Goal: Task Accomplishment & Management: Manage account settings

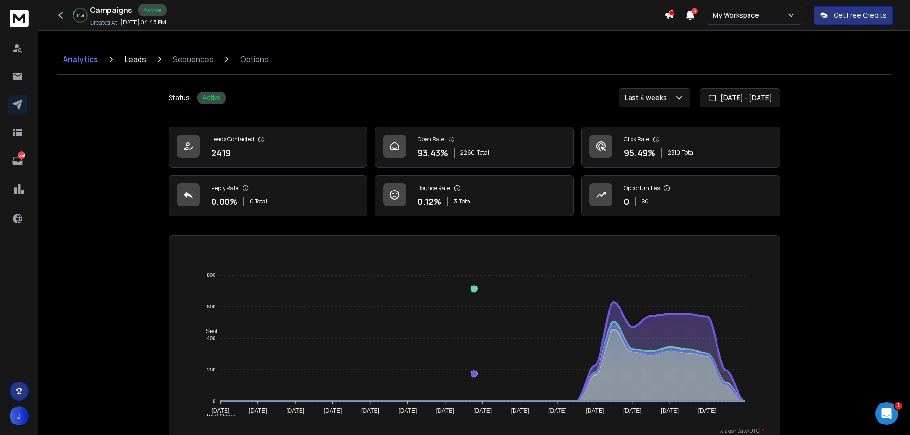
scroll to position [457, 0]
click at [58, 15] on icon at bounding box center [60, 15] width 9 height 9
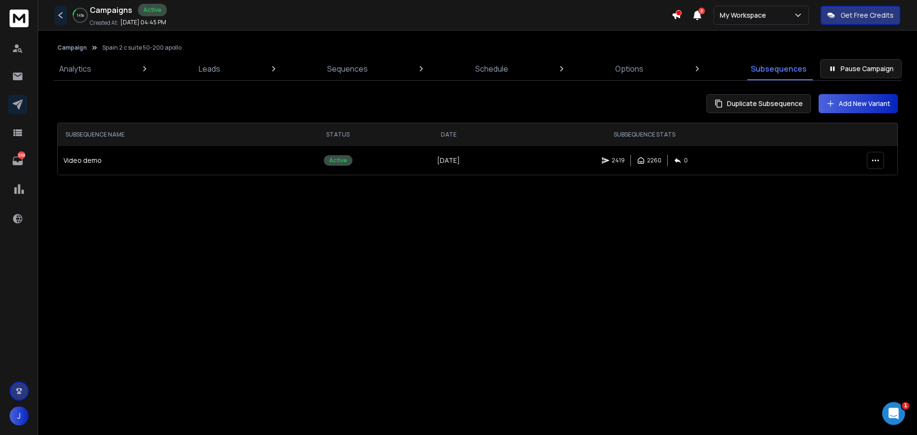
click at [62, 14] on icon at bounding box center [60, 15] width 9 height 9
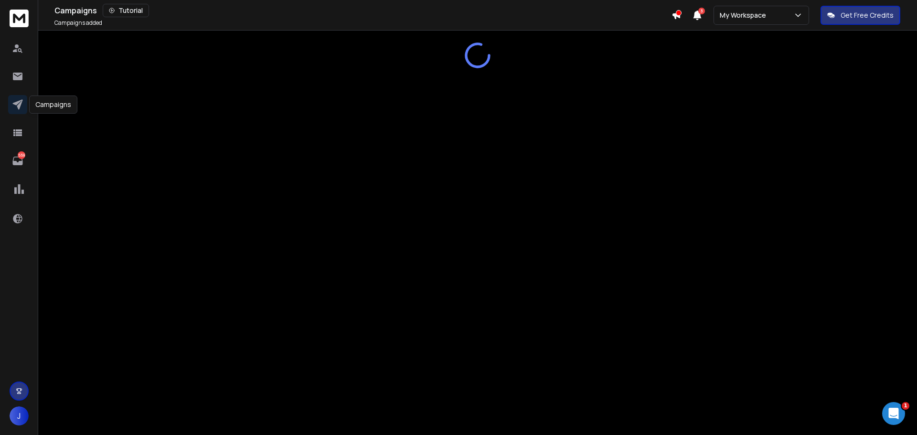
click at [15, 103] on icon at bounding box center [17, 105] width 10 height 10
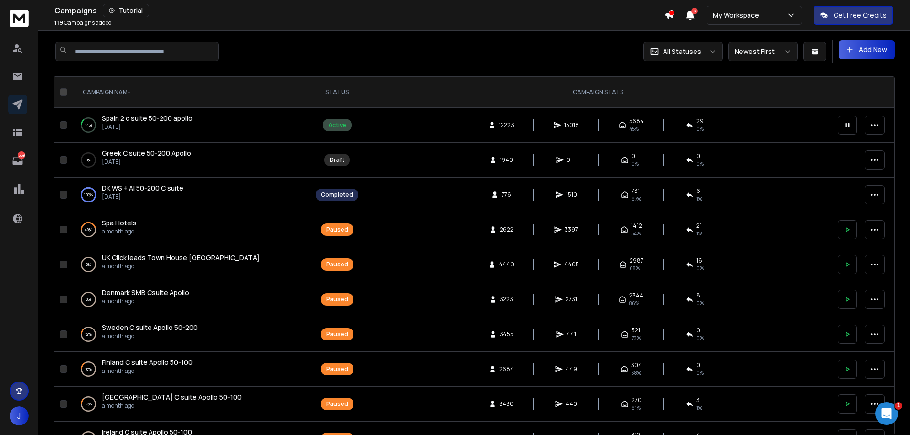
click at [167, 118] on span "Spain 2 c suite 50-200 apollo" at bounding box center [147, 118] width 91 height 9
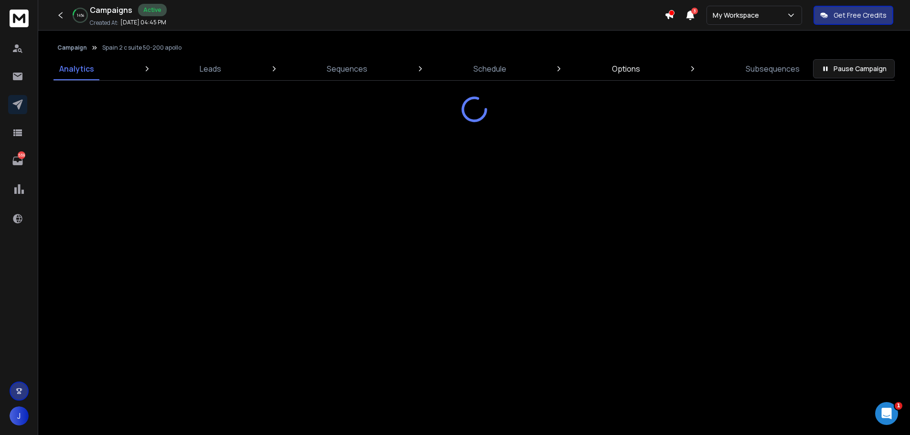
click at [625, 72] on p "Options" at bounding box center [626, 68] width 28 height 11
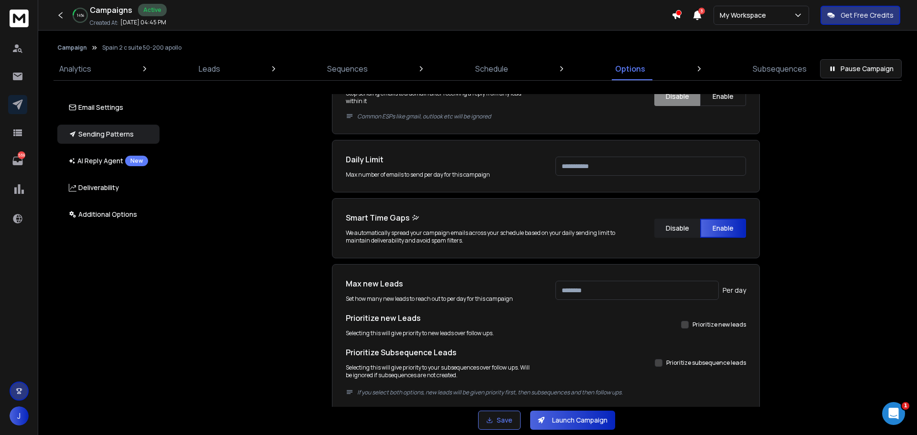
scroll to position [430, 0]
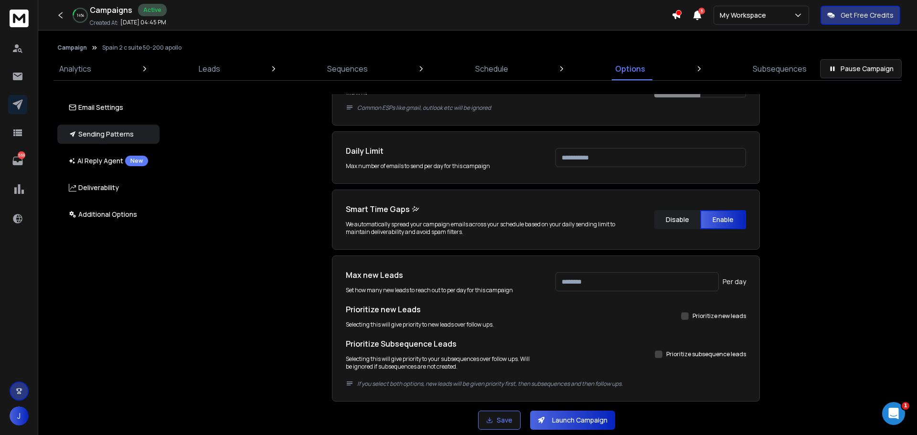
click at [656, 356] on button "Prioritize new leads" at bounding box center [659, 354] width 8 height 8
drag, startPoint x: 581, startPoint y: 281, endPoint x: 540, endPoint y: 282, distance: 40.6
click at [540, 282] on div "Max new Leads Set how many new leads to reach out to per day for this campaign …" at bounding box center [546, 281] width 400 height 25
type input "***"
click at [499, 418] on button "Save" at bounding box center [499, 420] width 42 height 19
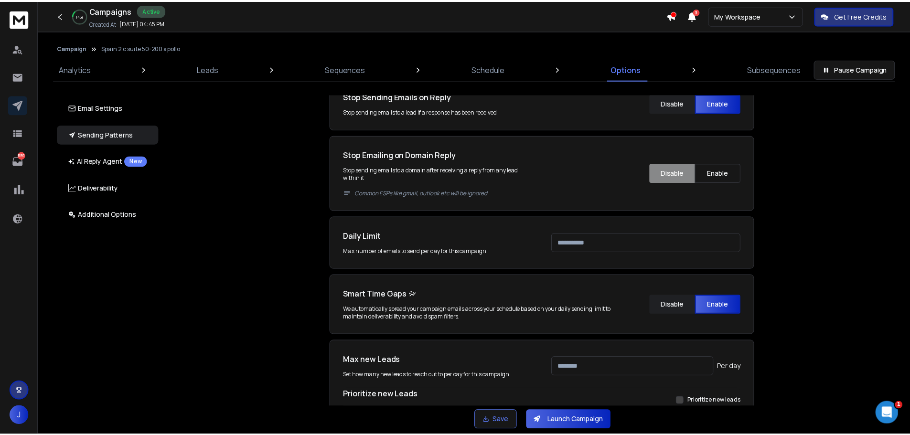
scroll to position [286, 0]
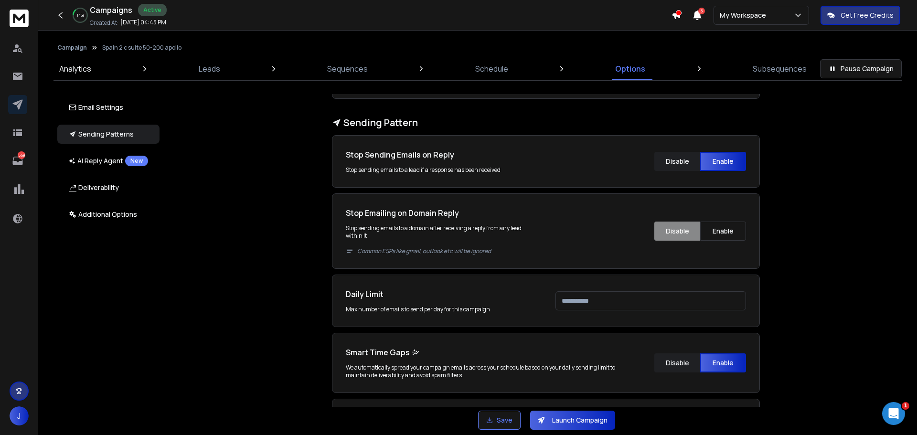
click at [62, 67] on p "Analytics" at bounding box center [75, 68] width 32 height 11
